Goal: Communication & Community: Answer question/provide support

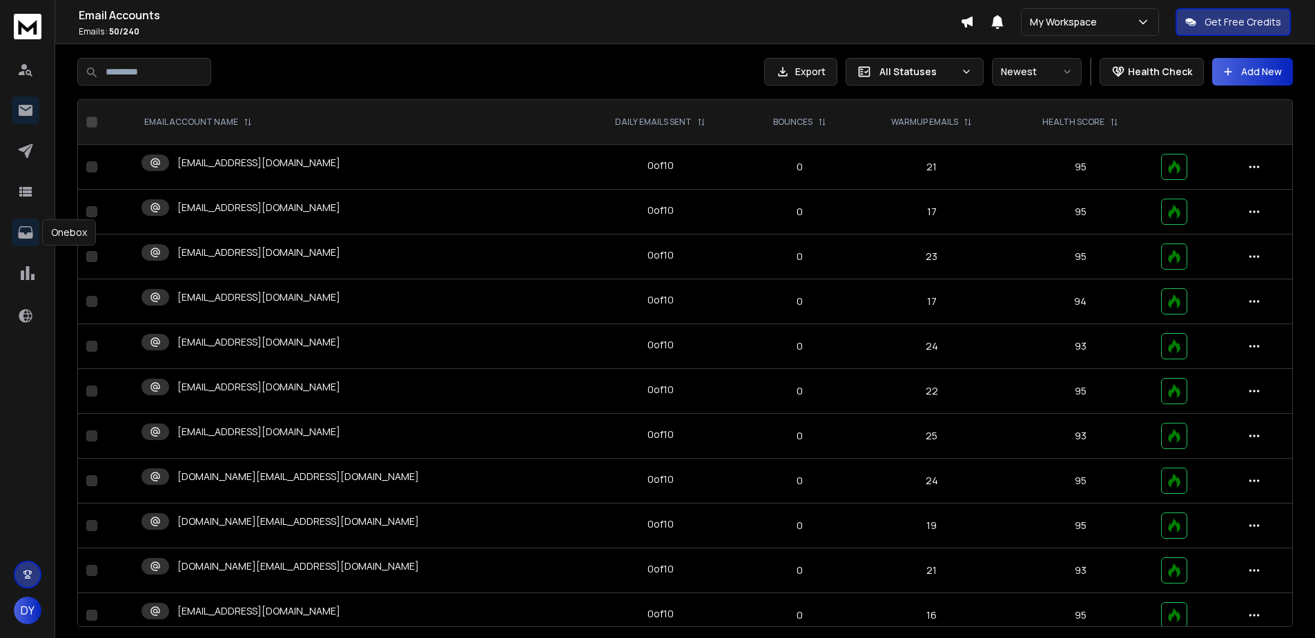
click at [33, 235] on icon at bounding box center [25, 232] width 17 height 17
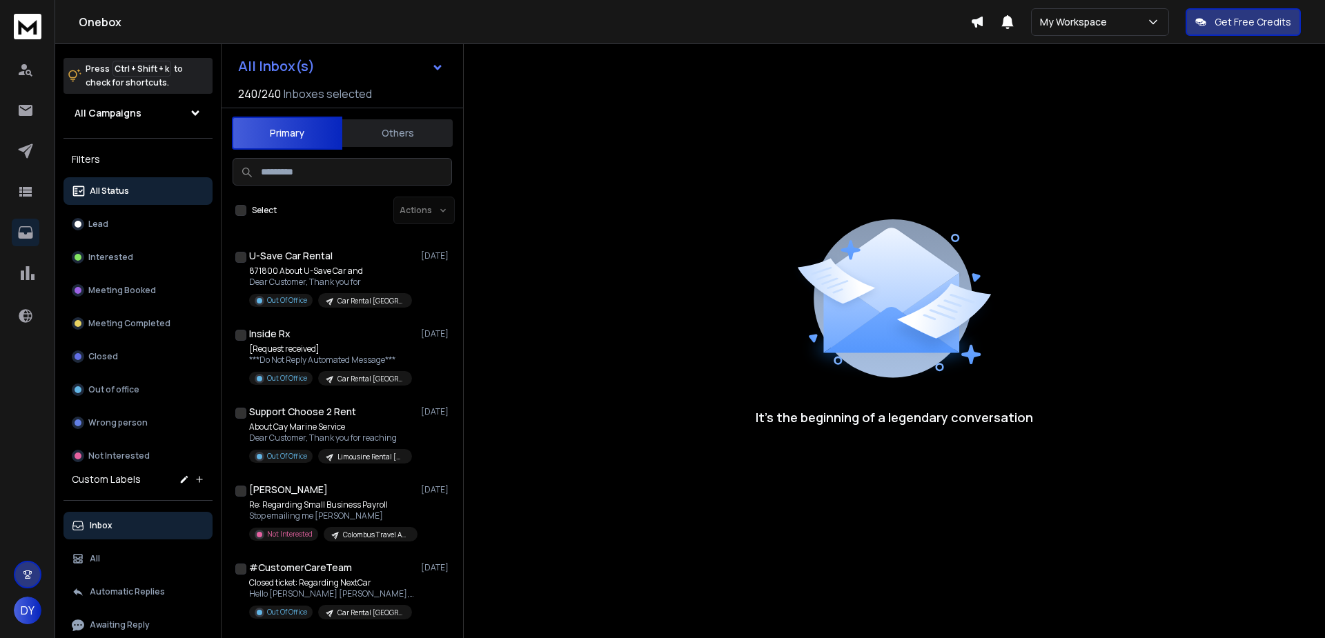
click at [87, 253] on div "Interested" at bounding box center [102, 257] width 61 height 12
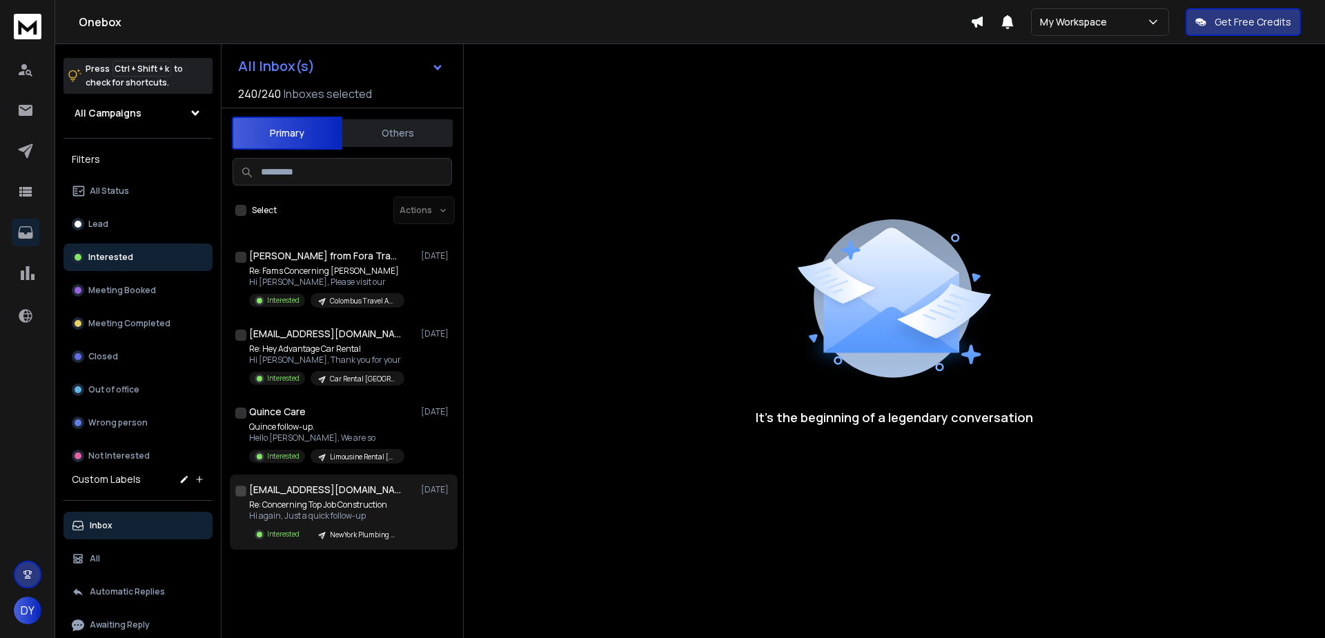
click at [380, 511] on p "Hi again, Just a quick follow-up" at bounding box center [326, 516] width 155 height 11
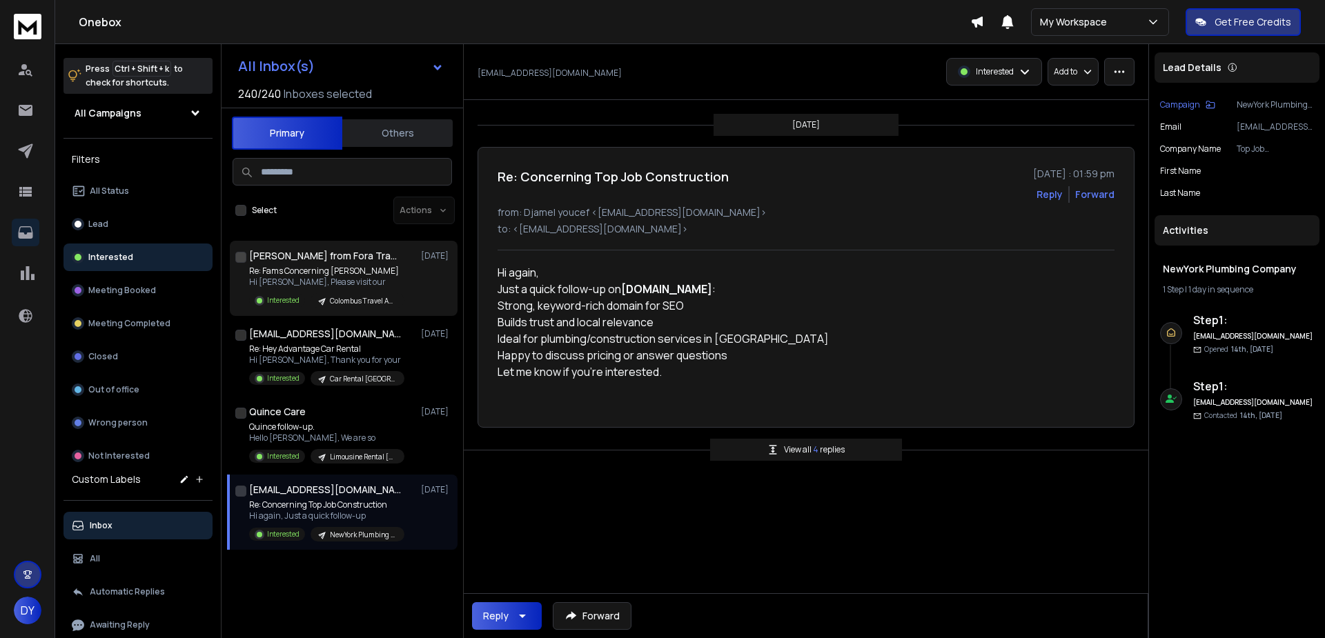
click at [332, 273] on p "Re: Fams Concerning [PERSON_NAME]" at bounding box center [326, 271] width 155 height 11
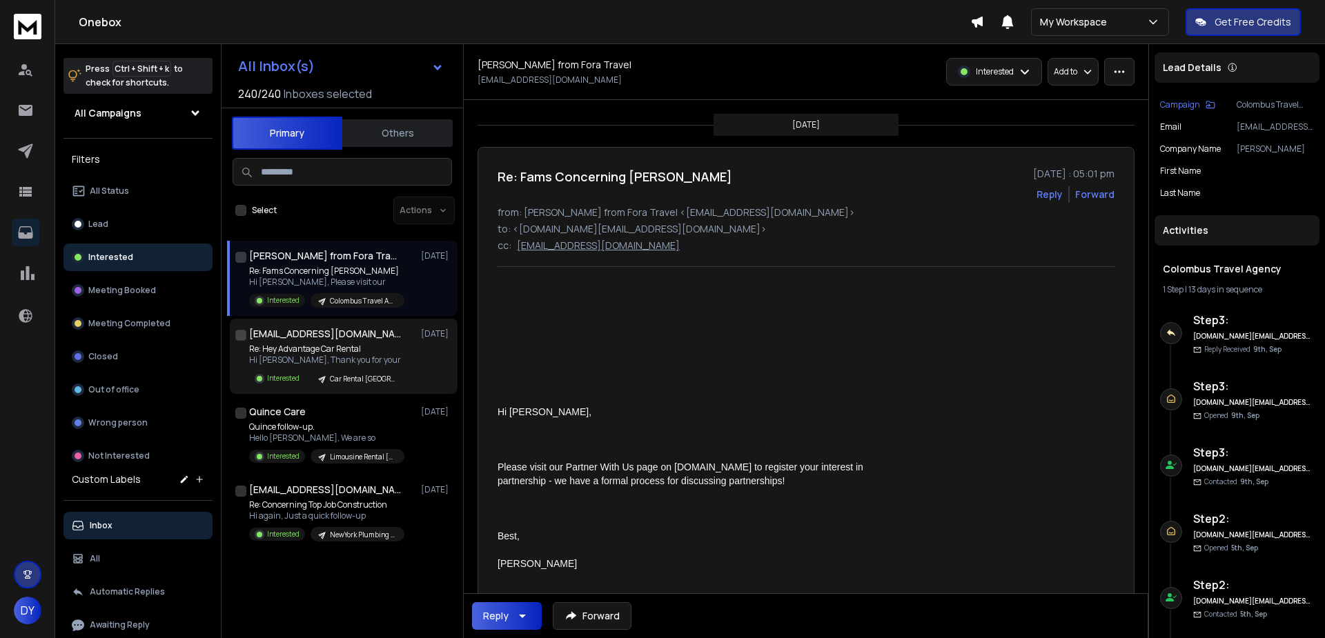
click at [371, 326] on div "[EMAIL_ADDRESS][DOMAIN_NAME] [DATE] Re: Hey Advantage Car Rental Hi [PERSON_NAM…" at bounding box center [344, 356] width 228 height 75
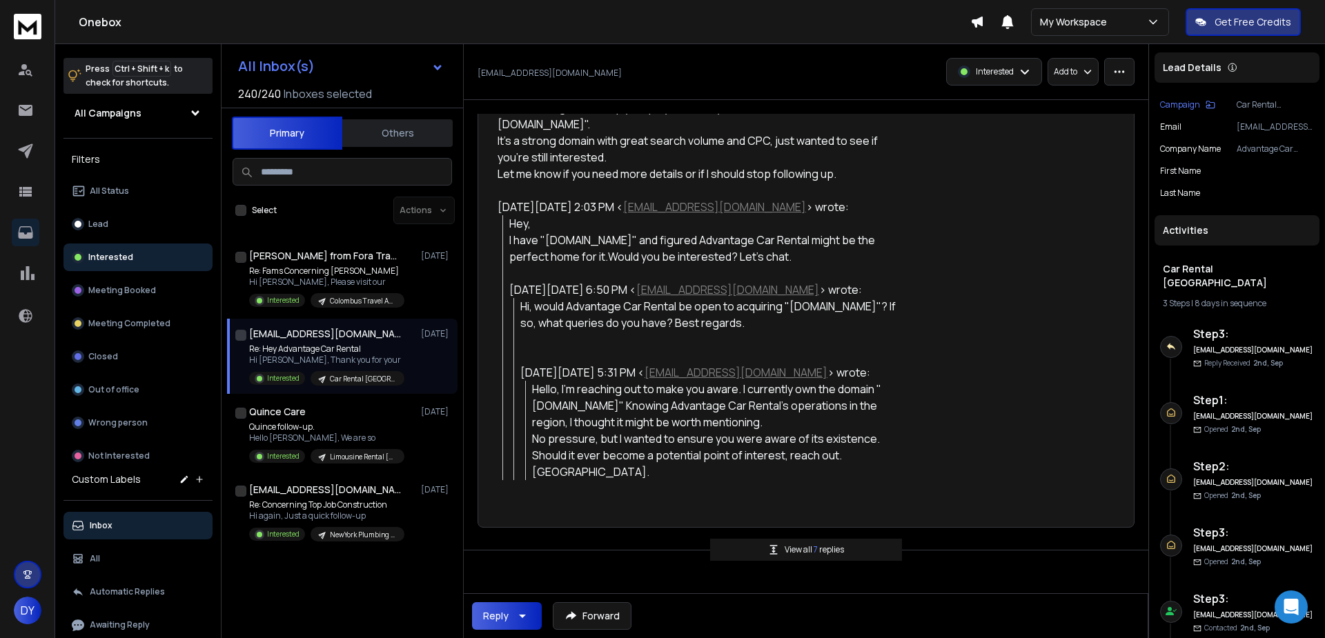
scroll to position [198, 0]
click at [818, 550] on p "View all 7 replies" at bounding box center [814, 549] width 59 height 11
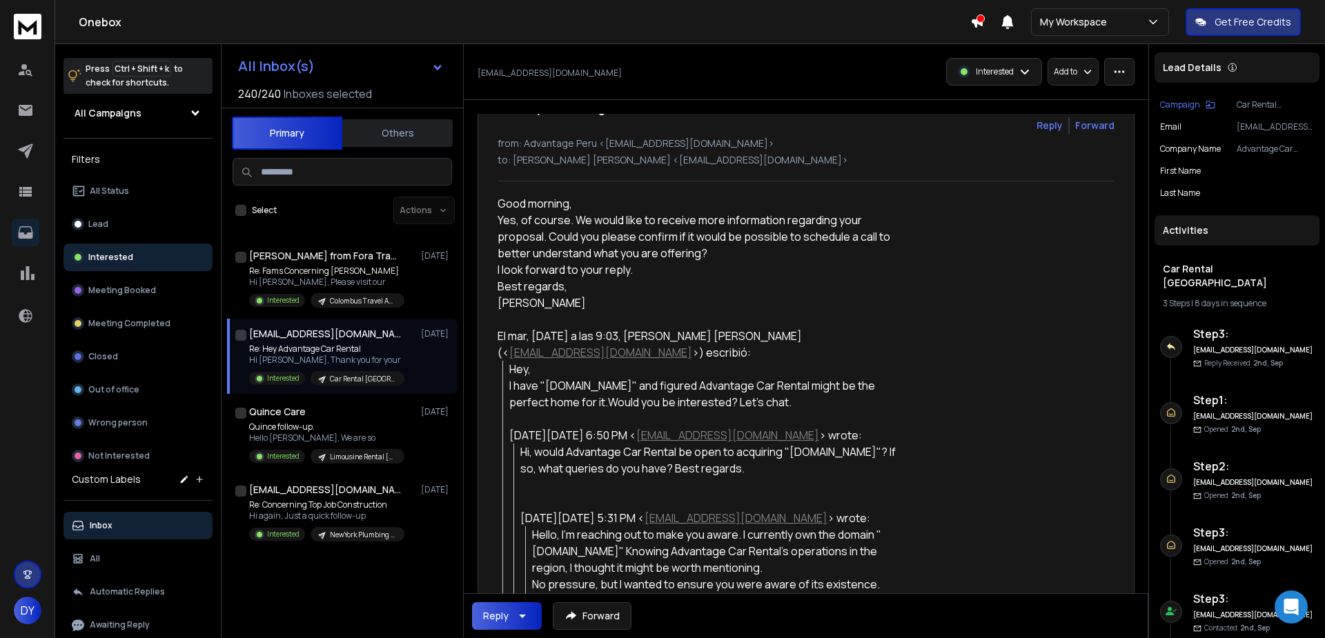
scroll to position [3096, 0]
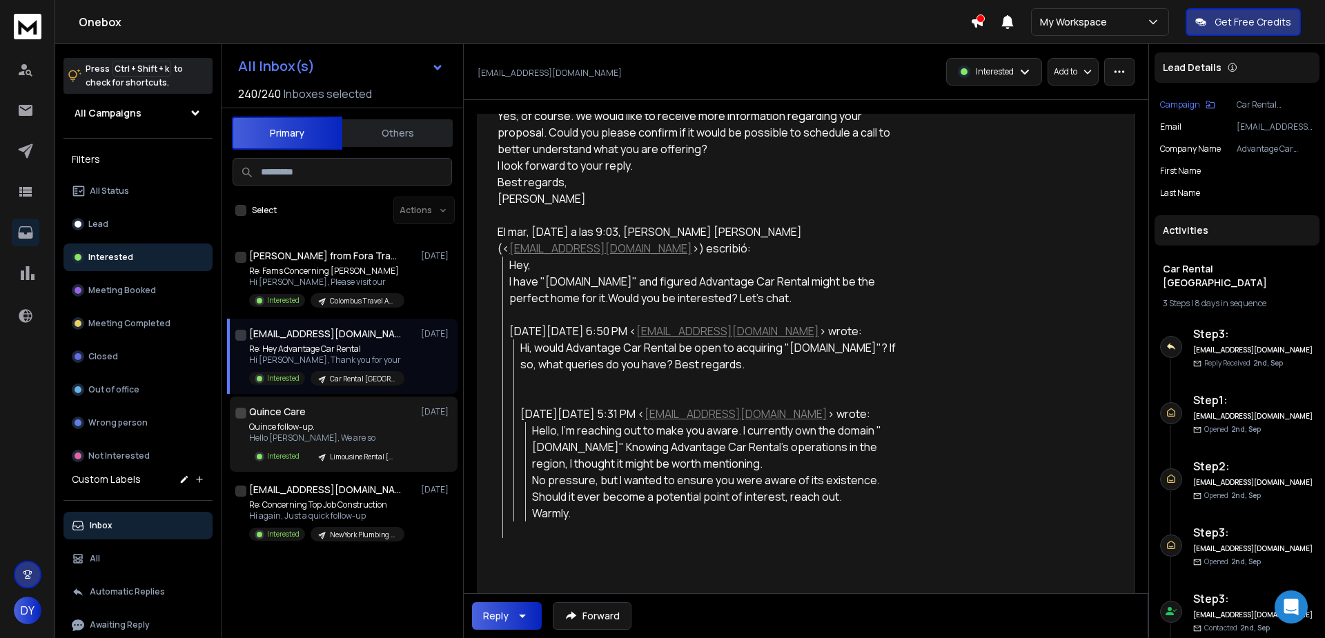
click at [363, 430] on p "Quince follow-up." at bounding box center [326, 427] width 155 height 11
